Goal: Find contact information: Find contact information

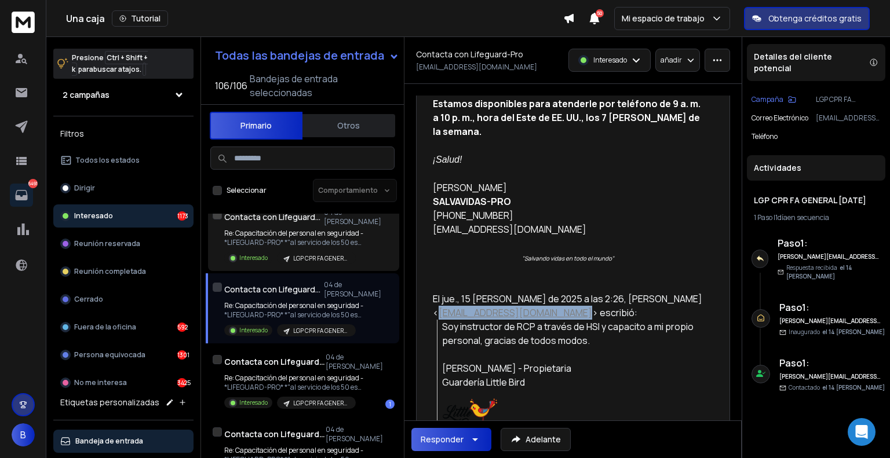
scroll to position [305, 0]
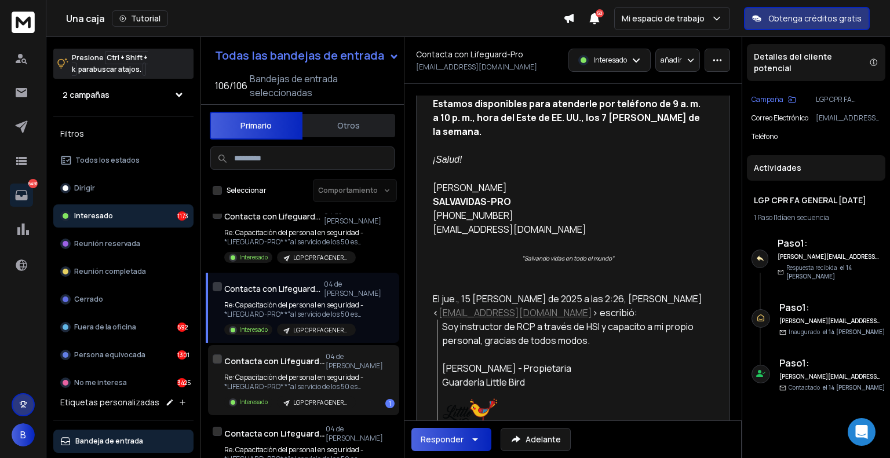
click at [307, 356] on font "Contacta con Lifeguard-Pro" at bounding box center [280, 361] width 112 height 11
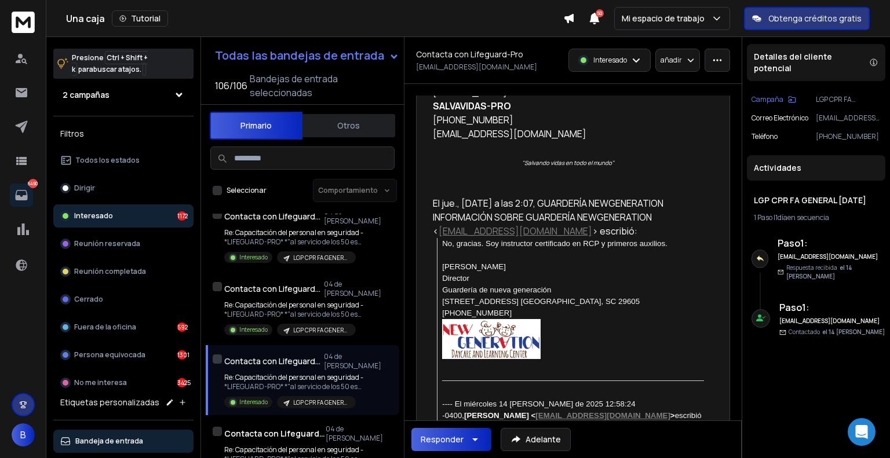
scroll to position [684, 0]
drag, startPoint x: 537, startPoint y: 229, endPoint x: 433, endPoint y: 234, distance: 103.8
click at [433, 234] on div "Re: Capacitación en seguridad del personal: RCP y primeros auxilios [DATE][PERS…" at bounding box center [573, 208] width 314 height 1536
copy font "[EMAIL_ADDRESS][DOMAIN_NAME]"
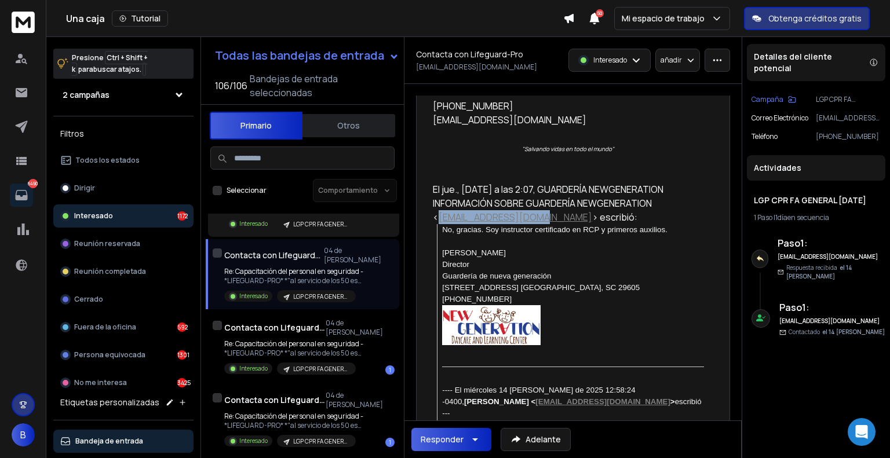
scroll to position [414, 0]
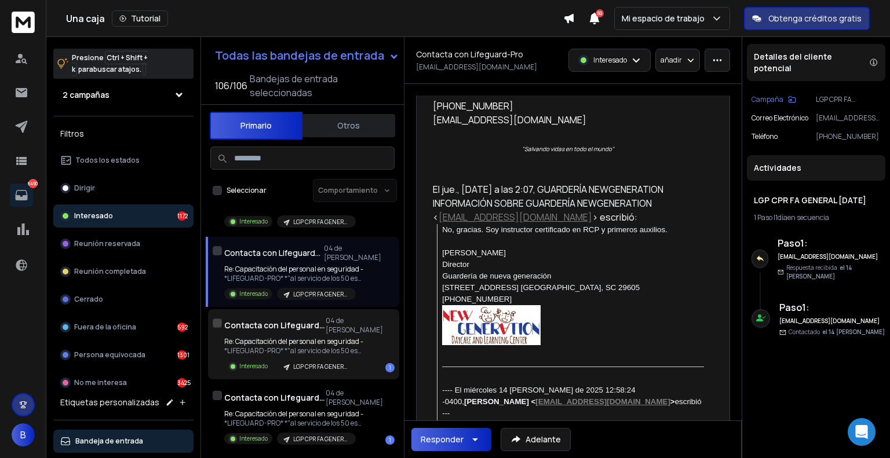
click at [283, 320] on h1 "Contacta con Lifeguard-Pro" at bounding box center [274, 326] width 101 height 12
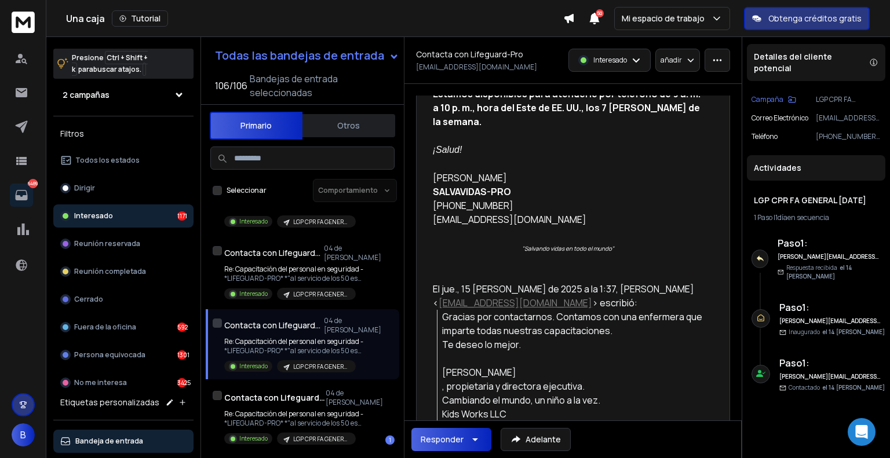
scroll to position [601, 0]
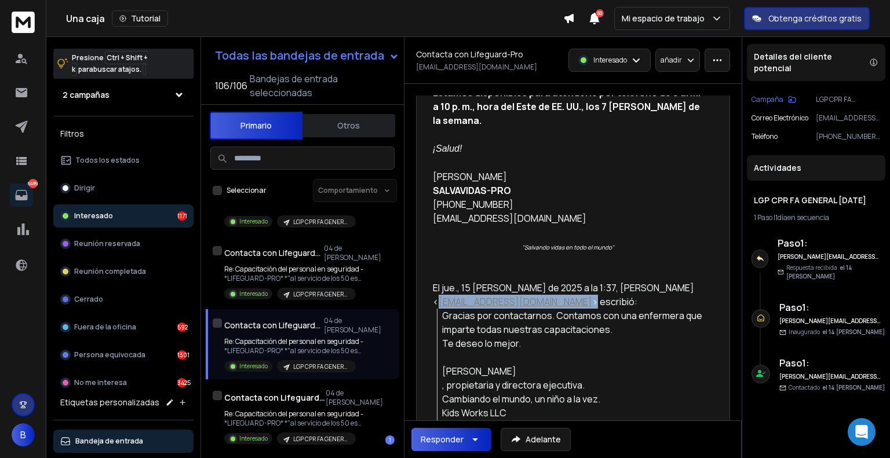
drag, startPoint x: 535, startPoint y: 285, endPoint x: 430, endPoint y: 286, distance: 104.9
click at [430, 286] on div "Re: Capacitación en seguridad del personal: RCP y primeros auxilios [DATE][PERS…" at bounding box center [573, 352] width 314 height 1661
copy div "[EMAIL_ADDRESS][DOMAIN_NAME]"
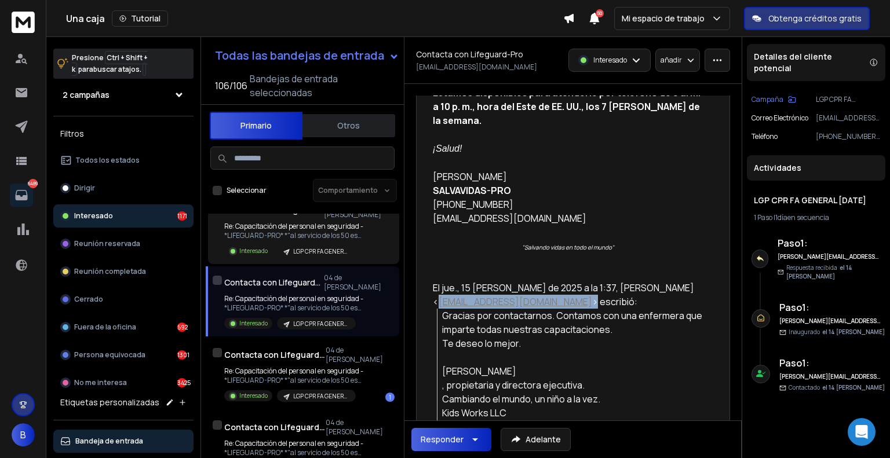
scroll to position [471, 0]
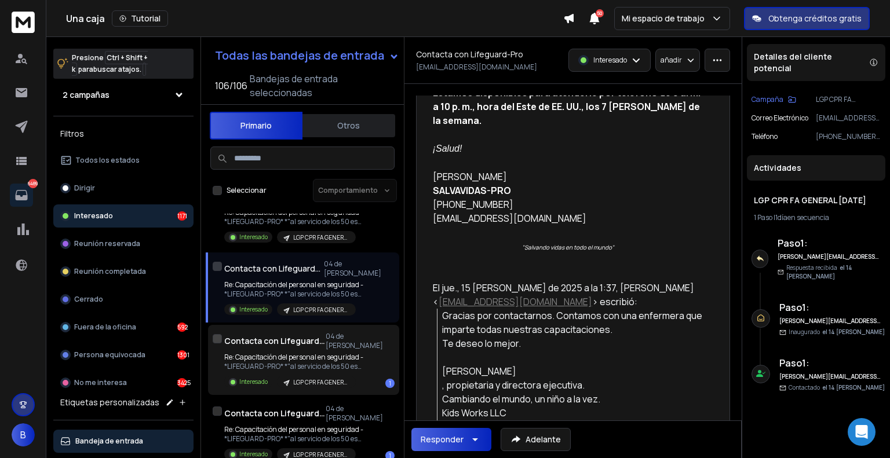
click at [268, 336] on font "Contacta con Lifeguard-Pro" at bounding box center [280, 341] width 112 height 11
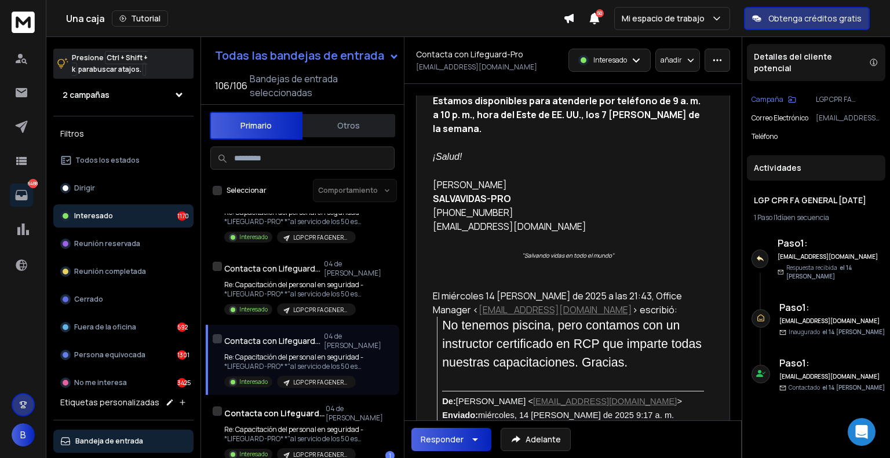
scroll to position [598, 0]
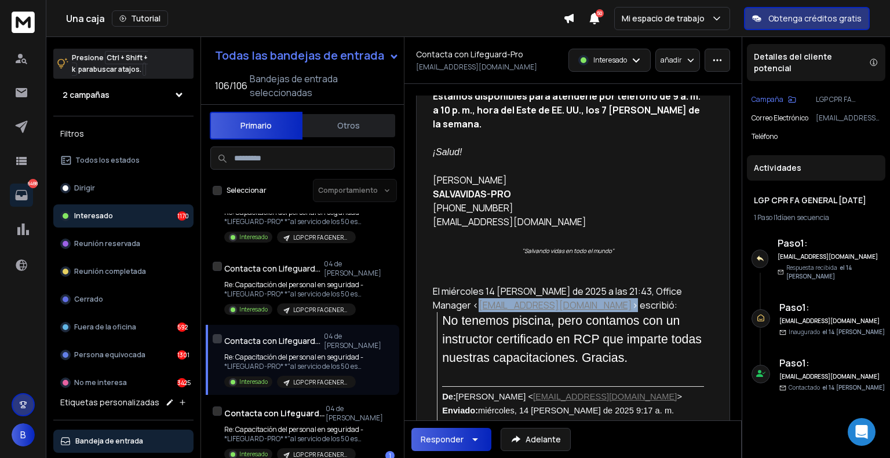
drag, startPoint x: 517, startPoint y: 289, endPoint x: 434, endPoint y: 291, distance: 82.9
click at [434, 291] on div "El miércoles 14 [PERSON_NAME] de 2025 a las 21:43, Office Manager < [EMAIL_ADDR…" at bounding box center [568, 299] width 271 height 28
copy div "[EMAIL_ADDRESS][DOMAIN_NAME]"
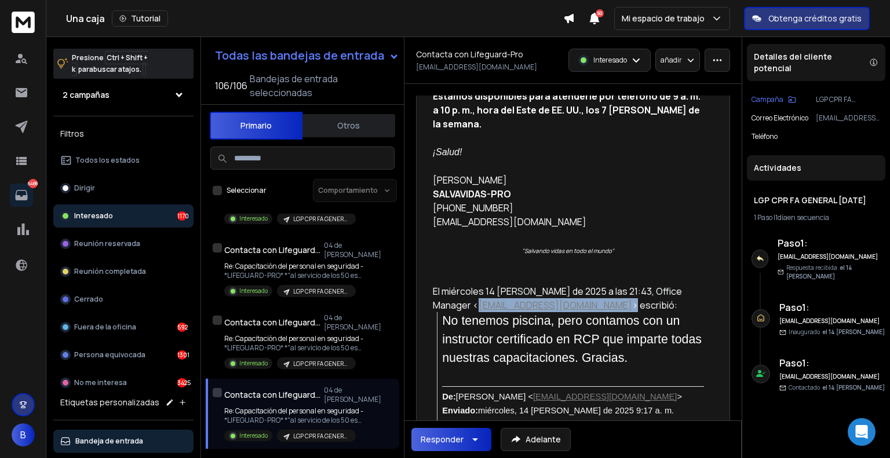
scroll to position [417, 0]
